Goal: Task Accomplishment & Management: Manage account settings

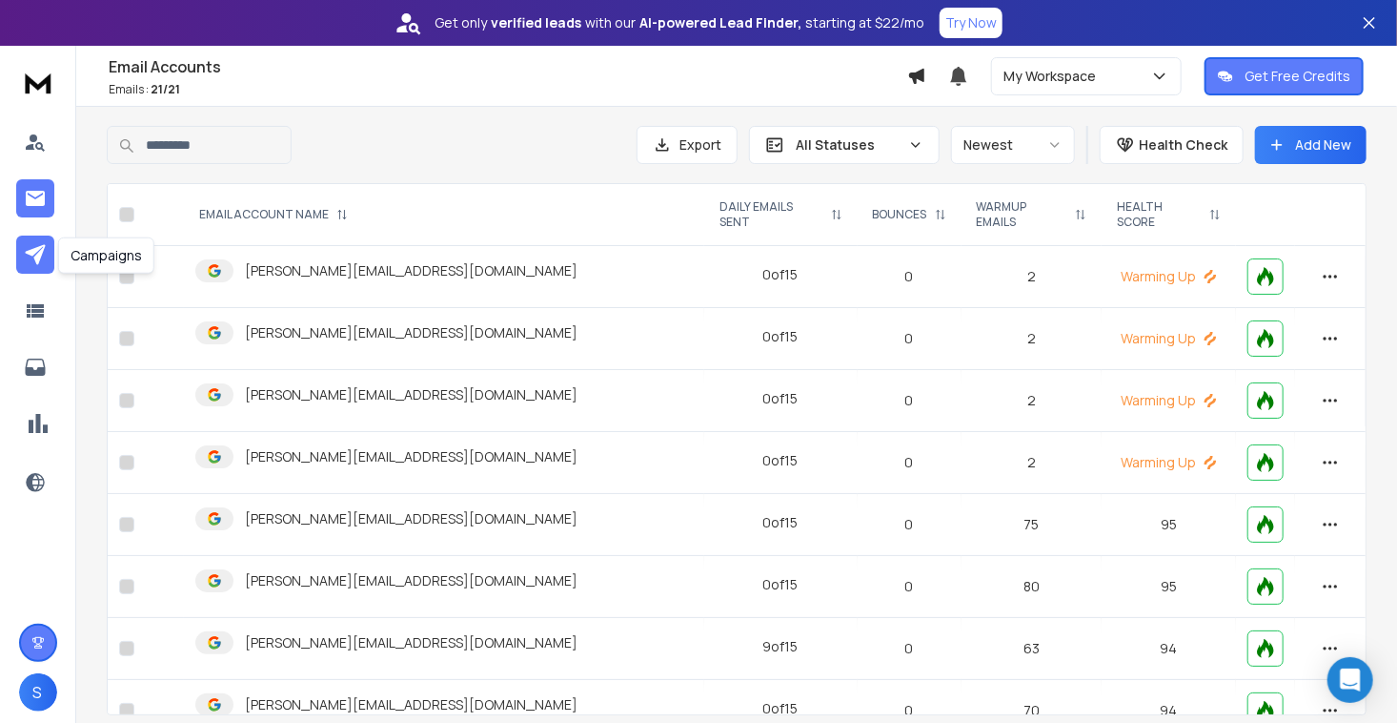
click at [35, 261] on icon at bounding box center [35, 254] width 20 height 20
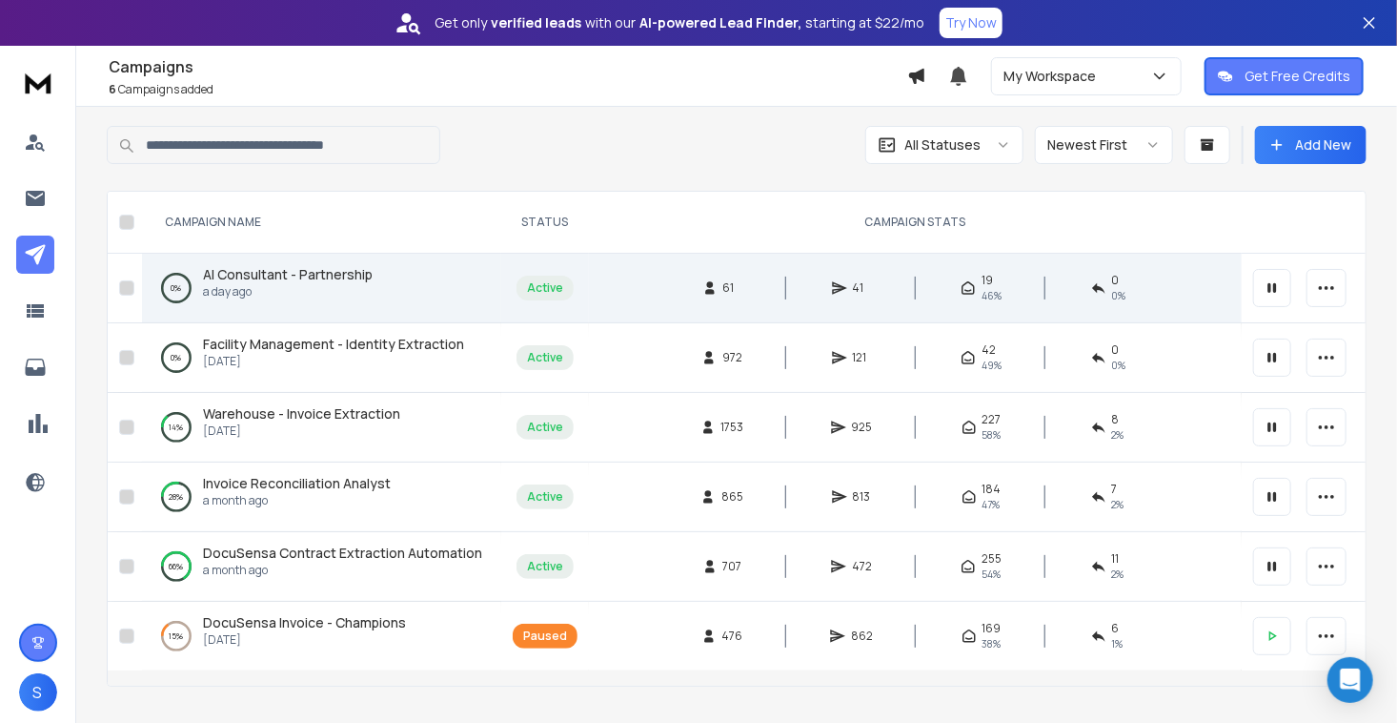
click at [303, 270] on span "AI Consultant - Partnership" at bounding box center [288, 274] width 170 height 18
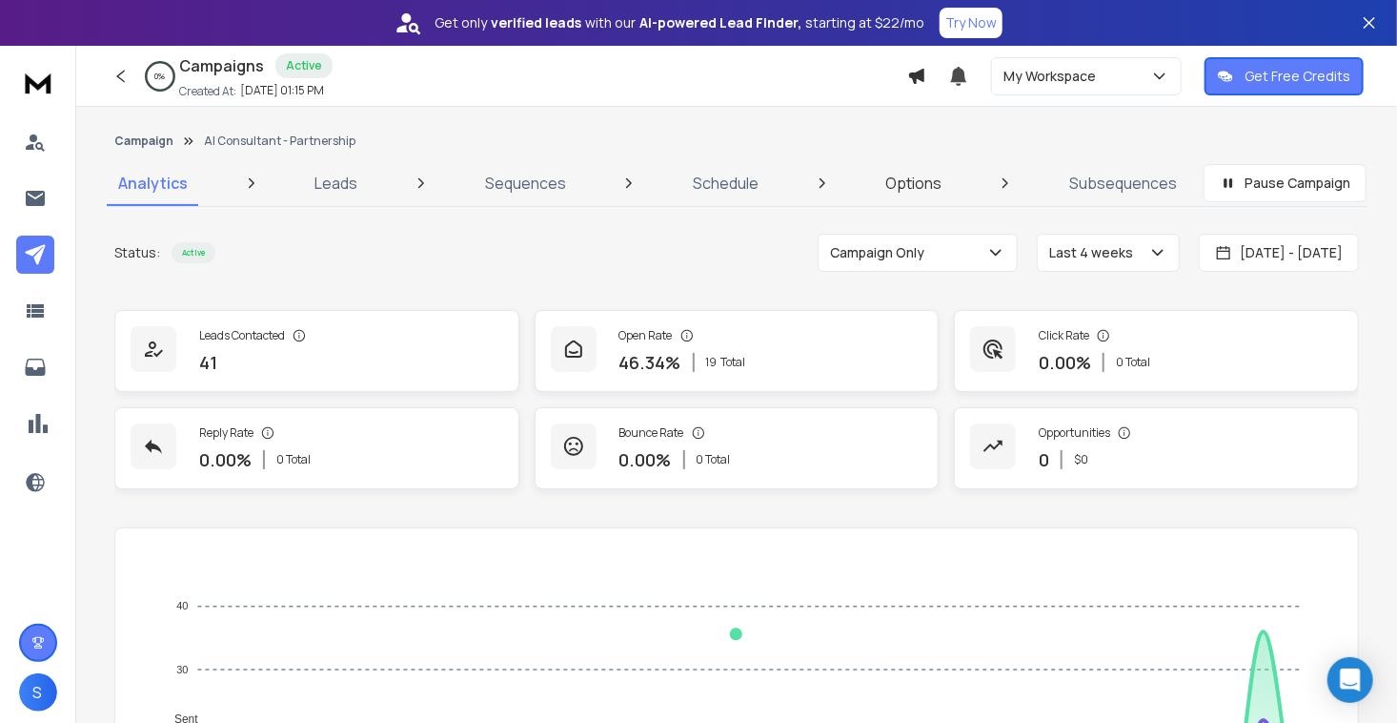
click at [903, 181] on p "Options" at bounding box center [914, 183] width 56 height 23
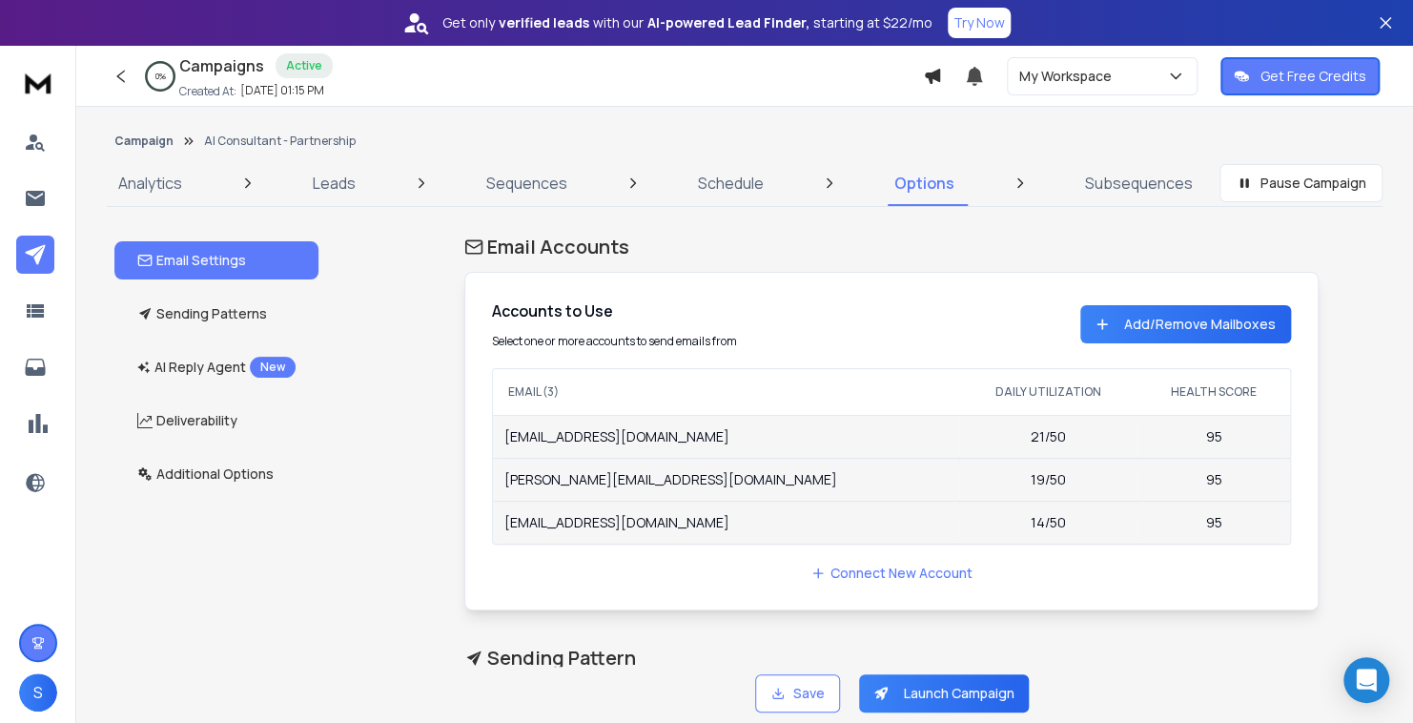
click at [1126, 333] on button "Add/Remove Mailboxes" at bounding box center [1185, 324] width 211 height 38
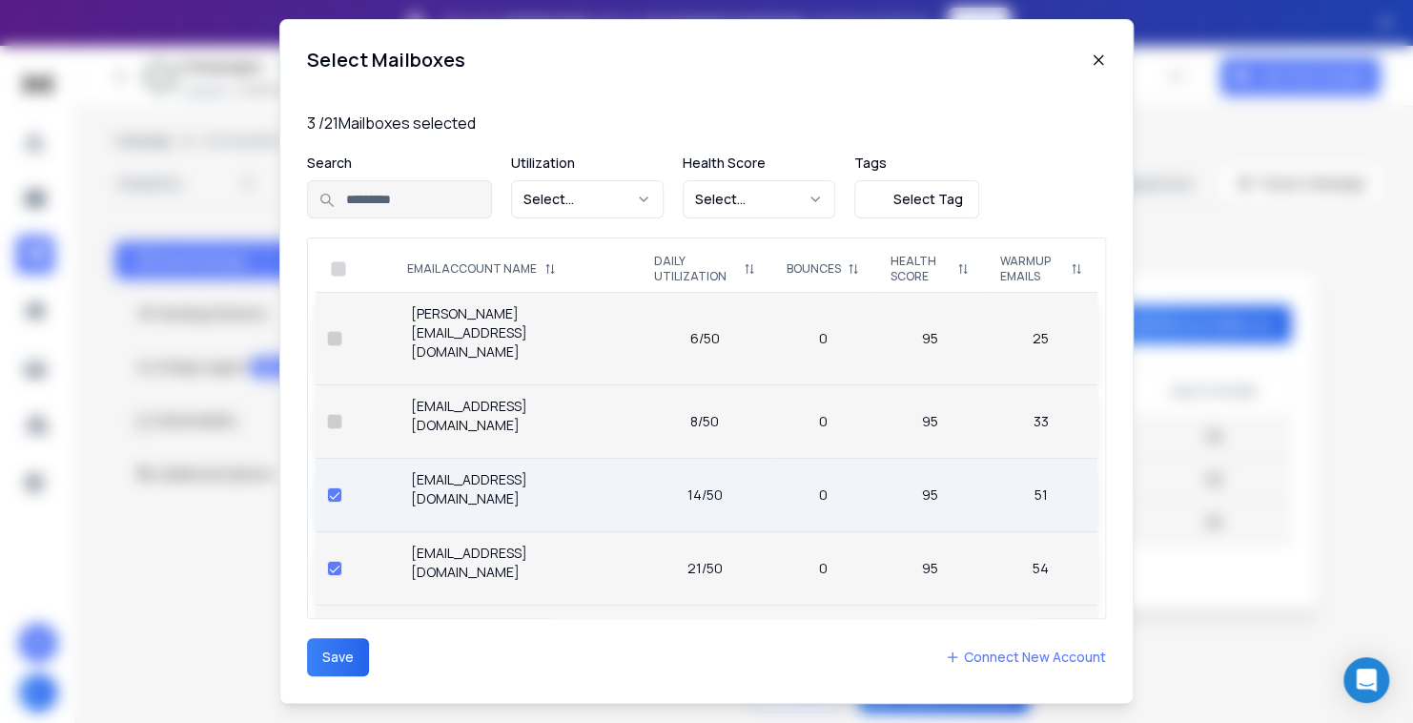
click at [344, 487] on div at bounding box center [359, 494] width 65 height 15
click at [333, 487] on button "button" at bounding box center [334, 494] width 15 height 15
click at [336, 560] on button "button" at bounding box center [334, 567] width 15 height 15
click at [331, 656] on button "Save" at bounding box center [338, 657] width 62 height 38
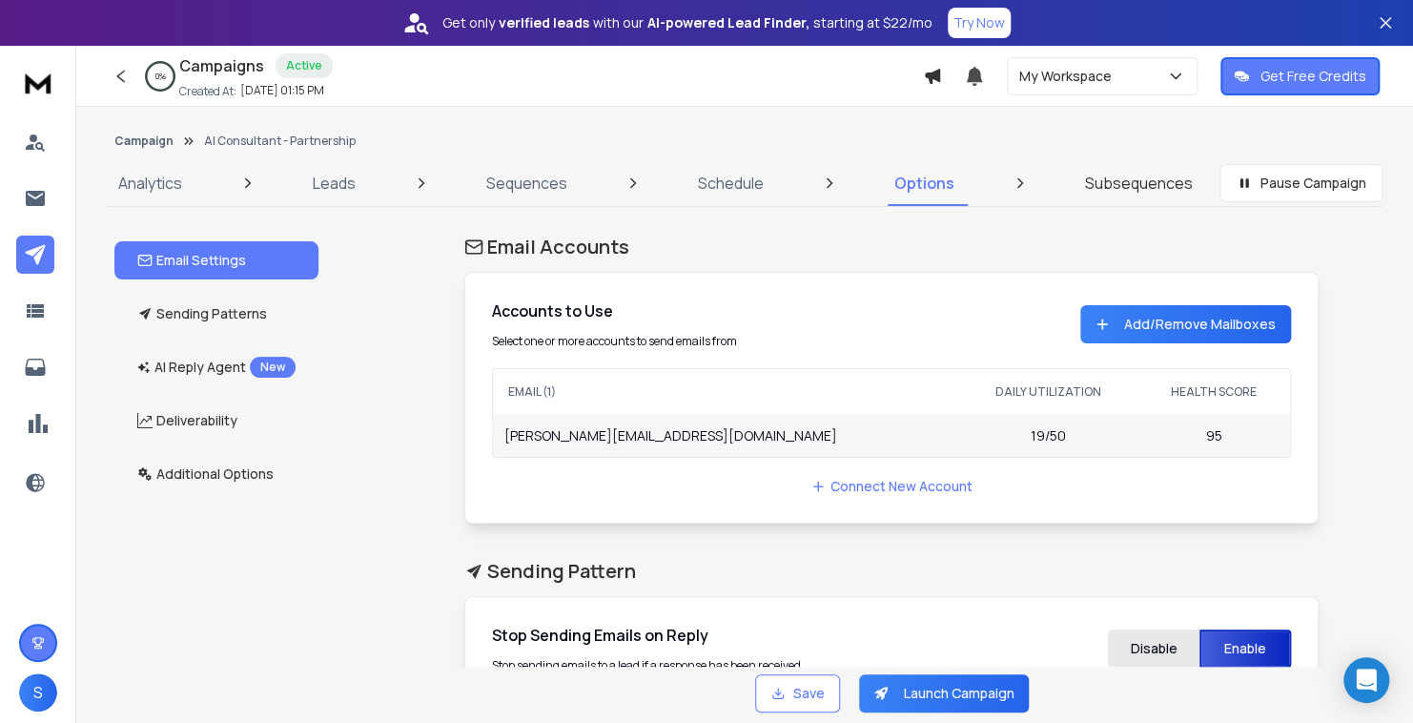
click at [1164, 202] on link "Subsequences" at bounding box center [1138, 183] width 131 height 46
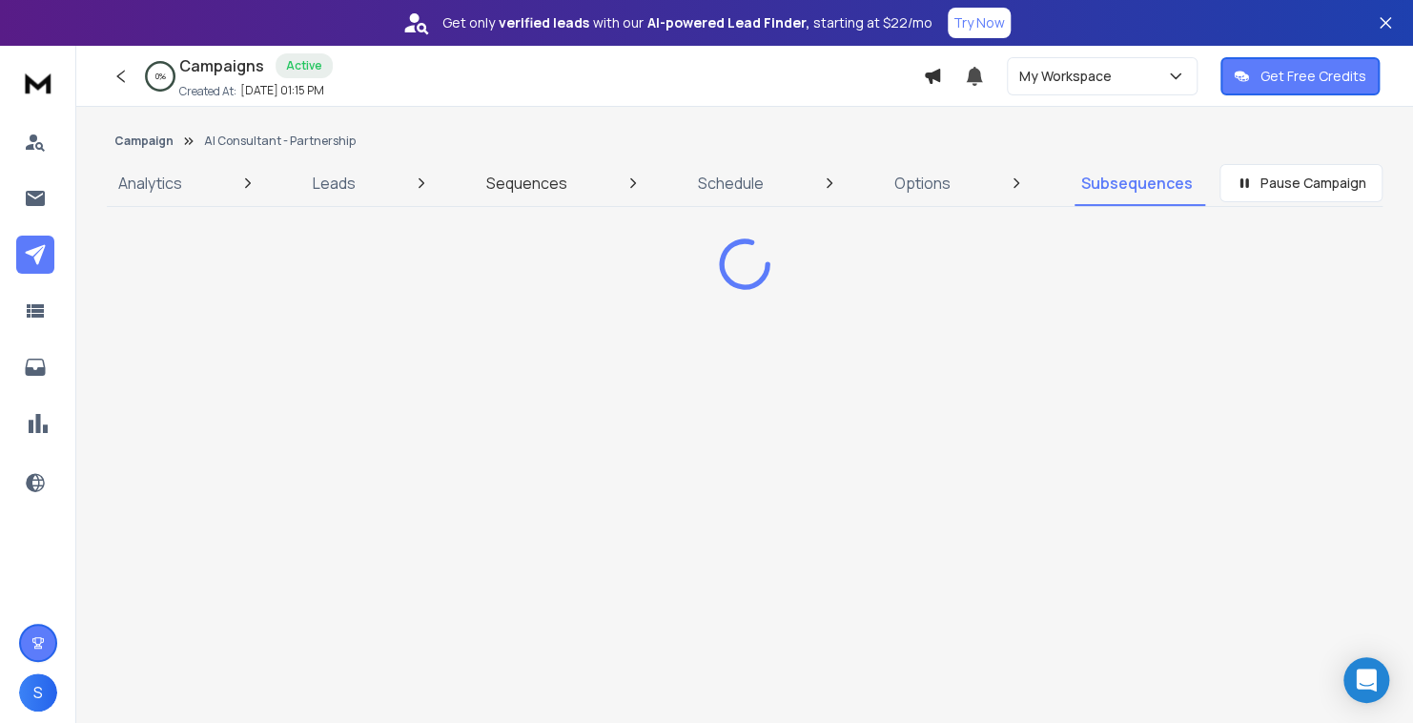
click at [530, 173] on p "Sequences" at bounding box center [526, 183] width 81 height 23
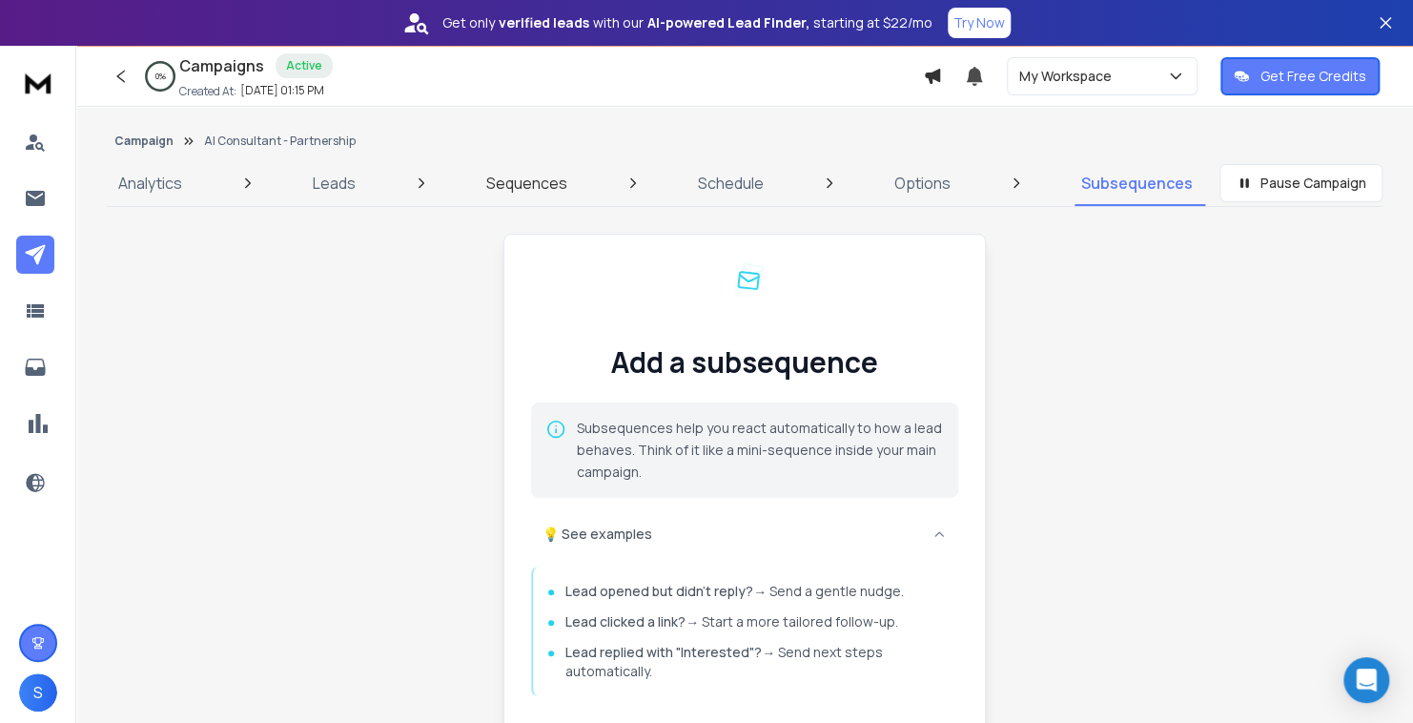
click at [530, 173] on p "Sequences" at bounding box center [526, 183] width 81 height 23
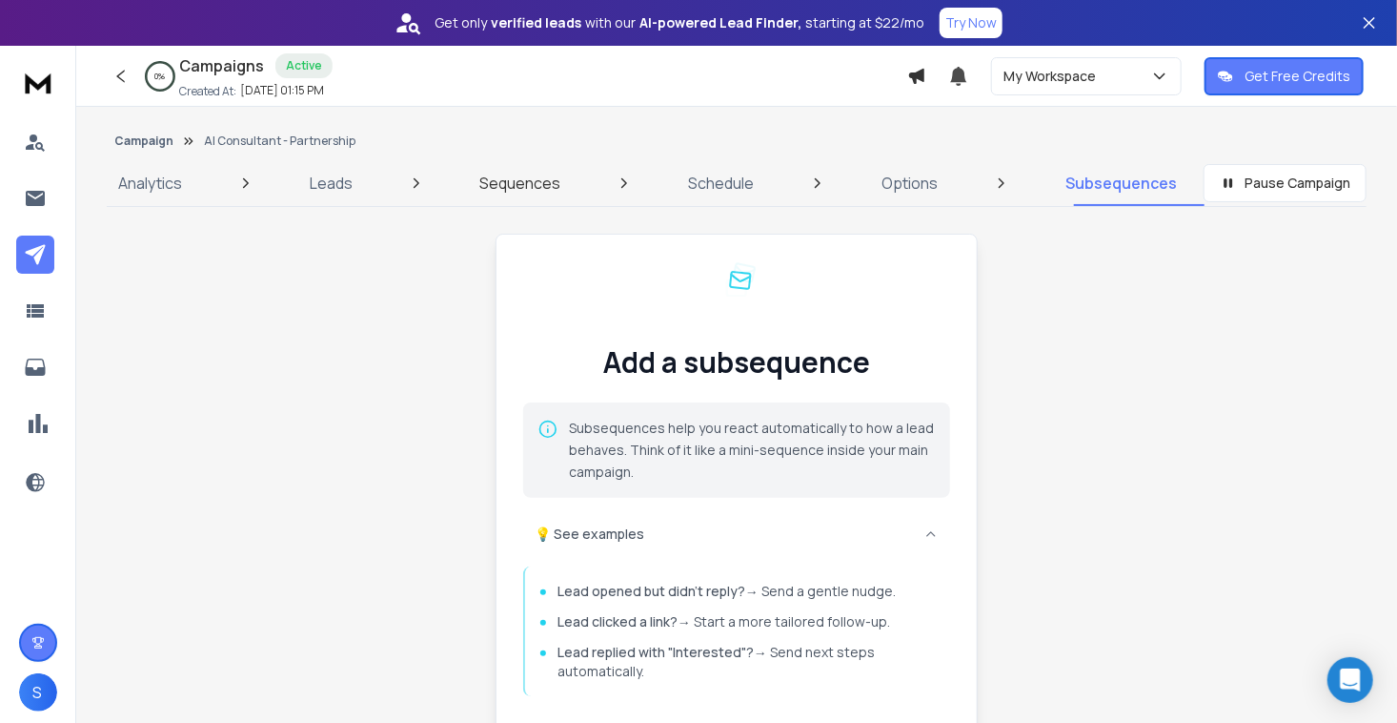
click at [527, 178] on p "Sequences" at bounding box center [520, 183] width 81 height 23
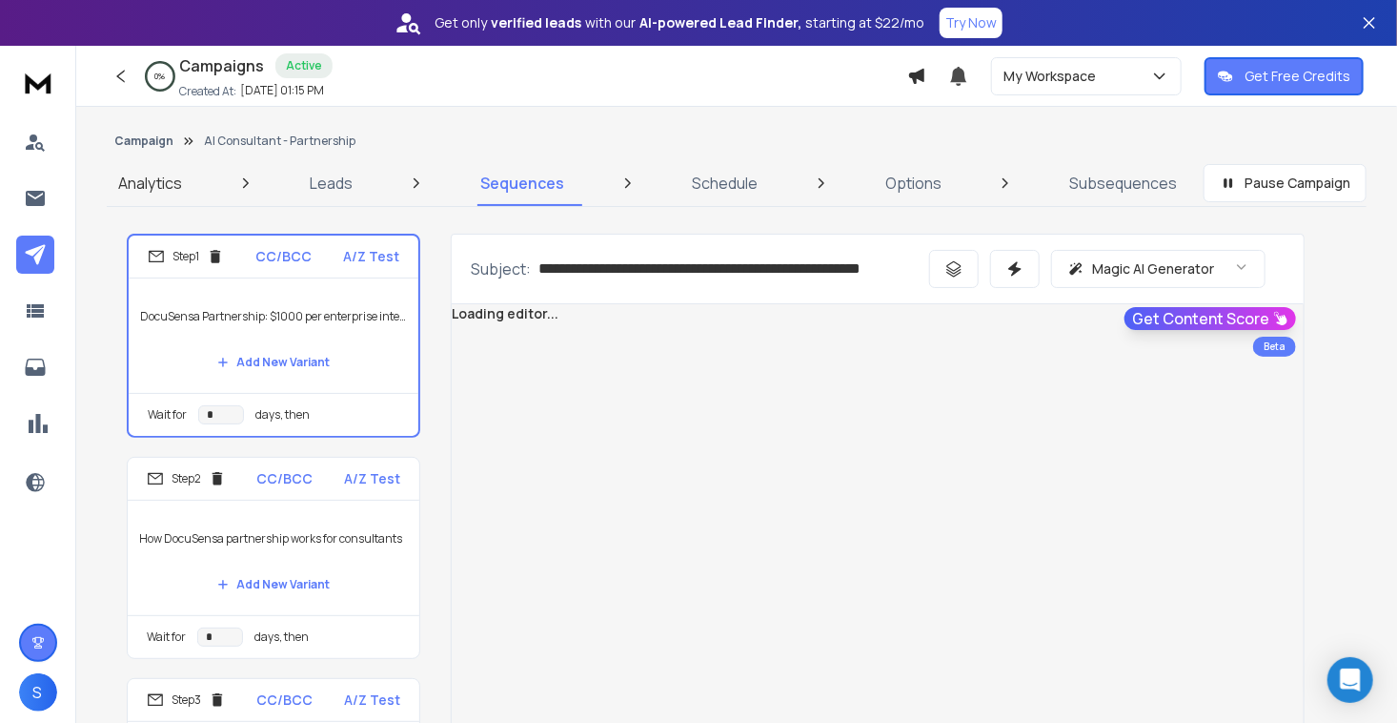
click at [165, 176] on p "Analytics" at bounding box center [150, 183] width 64 height 23
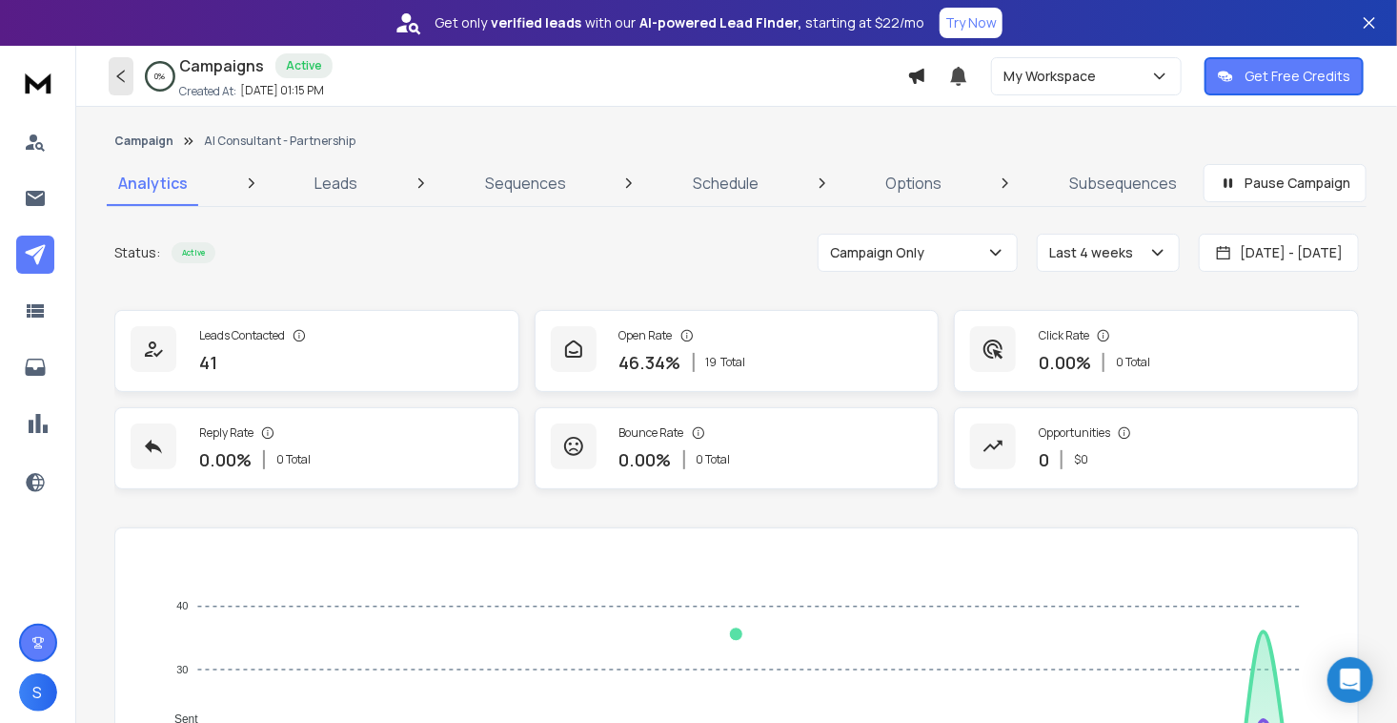
click at [119, 79] on icon at bounding box center [120, 76] width 17 height 17
